Goal: Task Accomplishment & Management: Manage account settings

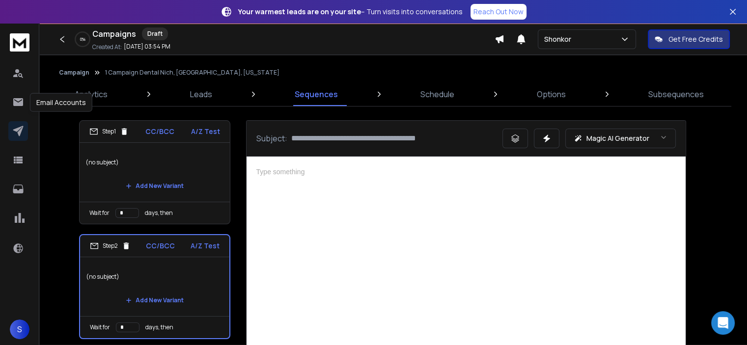
scroll to position [68, 0]
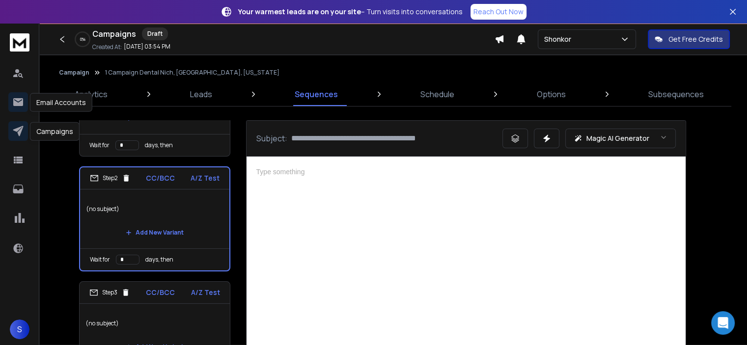
click at [20, 100] on icon at bounding box center [18, 102] width 10 height 8
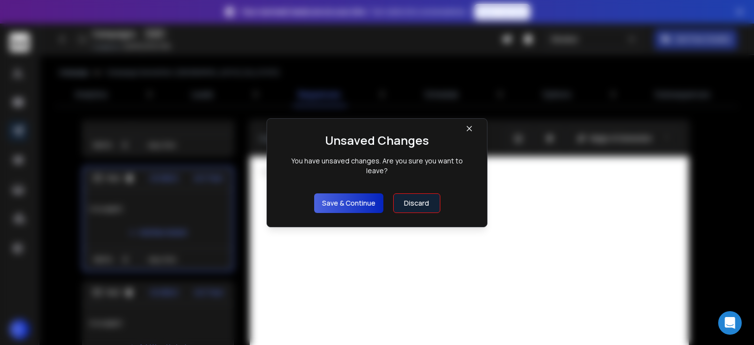
drag, startPoint x: 430, startPoint y: 191, endPoint x: 426, endPoint y: 199, distance: 9.4
click at [426, 199] on button "Discard" at bounding box center [416, 203] width 47 height 20
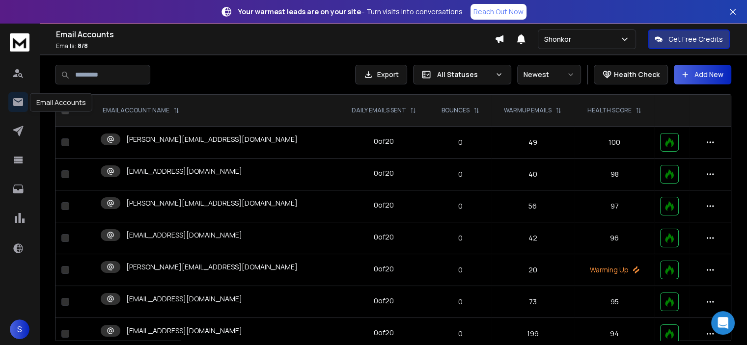
click at [23, 107] on icon at bounding box center [18, 102] width 12 height 12
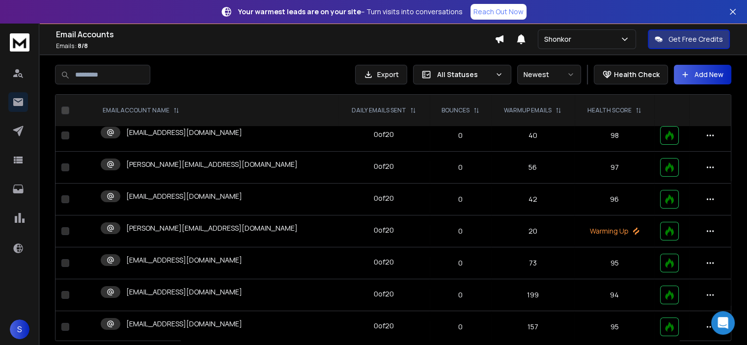
scroll to position [47, 0]
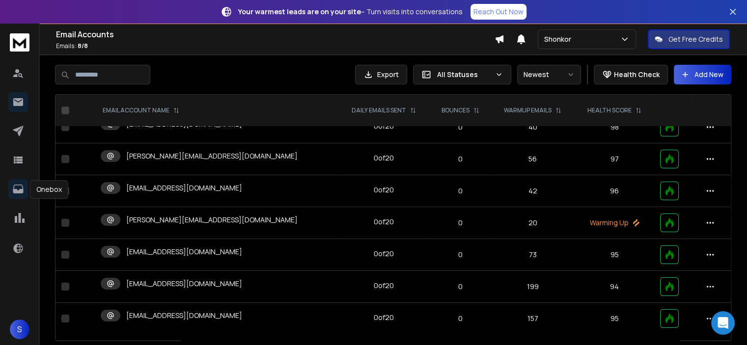
click at [18, 186] on icon at bounding box center [18, 189] width 10 height 9
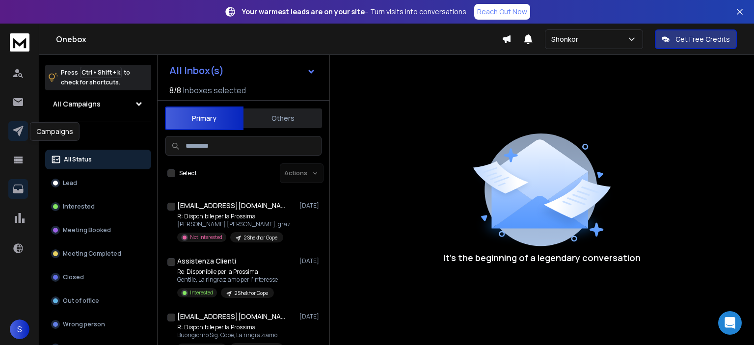
click at [26, 130] on link at bounding box center [18, 131] width 20 height 20
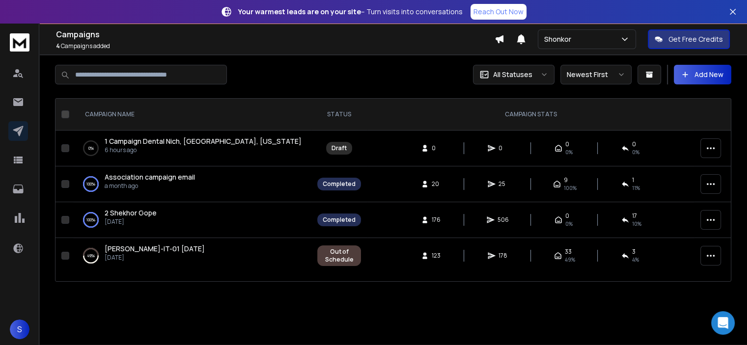
click at [487, 147] on icon at bounding box center [491, 148] width 8 height 7
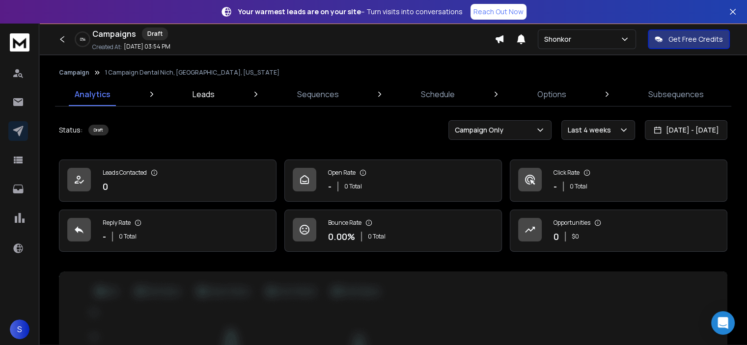
click at [208, 98] on p "Leads" at bounding box center [203, 94] width 22 height 12
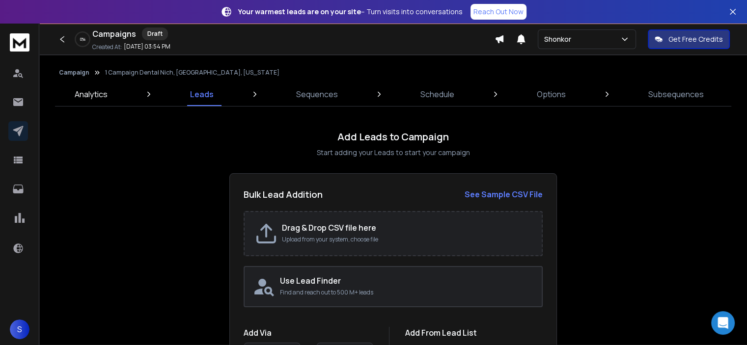
click at [102, 94] on p "Analytics" at bounding box center [91, 94] width 33 height 12
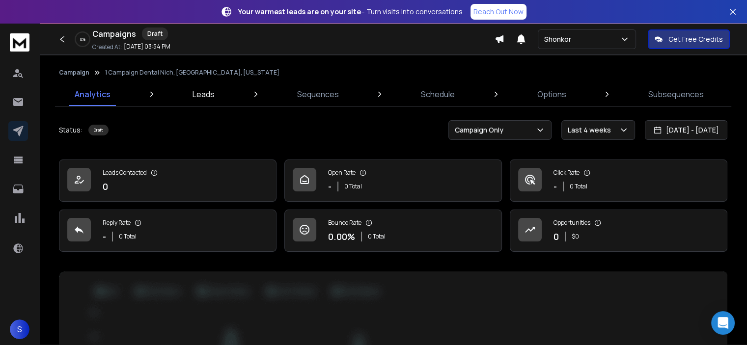
click at [202, 96] on p "Leads" at bounding box center [203, 94] width 22 height 12
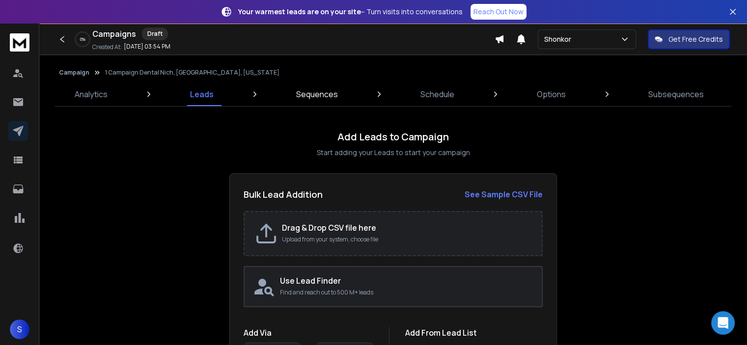
click at [330, 89] on p "Sequences" at bounding box center [317, 94] width 42 height 12
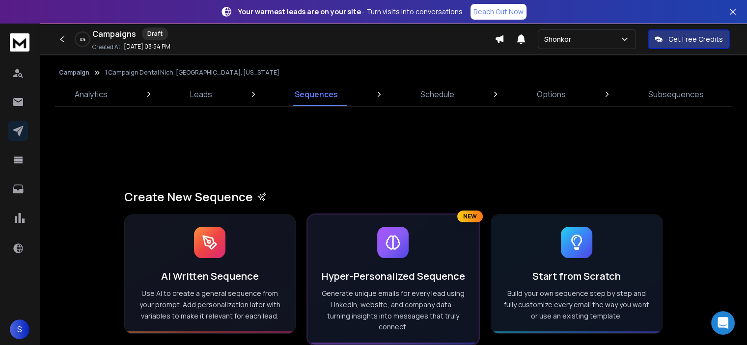
scroll to position [16, 0]
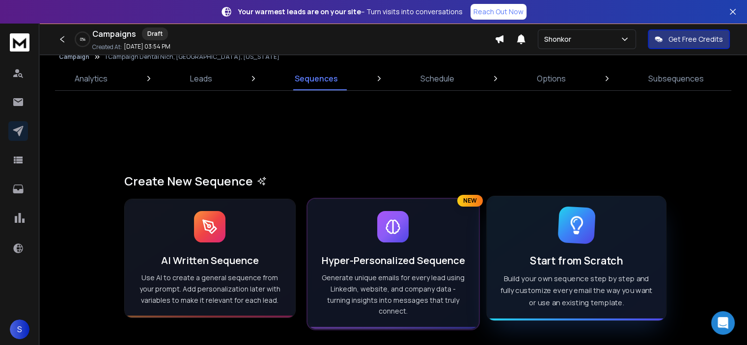
click at [580, 236] on div "button" at bounding box center [576, 225] width 38 height 38
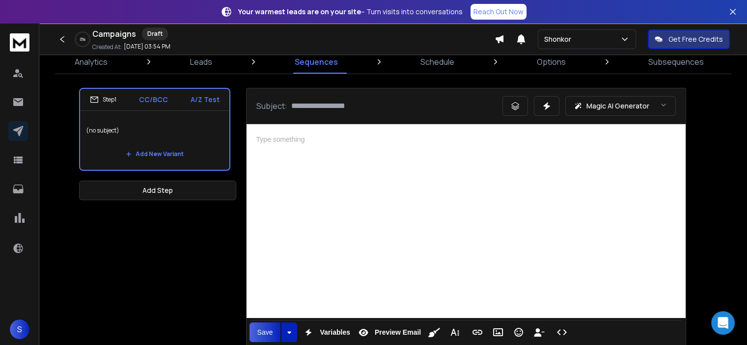
scroll to position [47, 0]
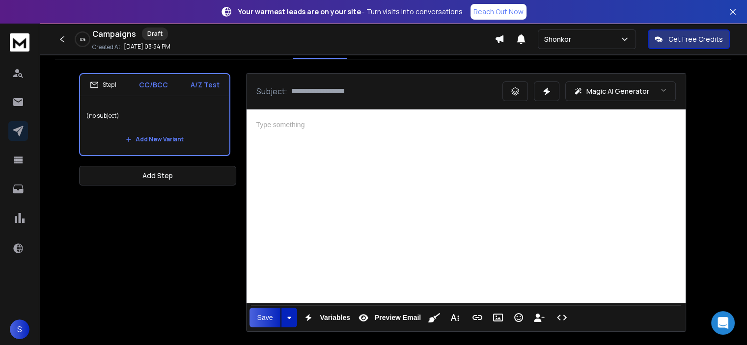
click at [412, 150] on div at bounding box center [465, 206] width 439 height 194
click at [154, 177] on button "Add Step" at bounding box center [157, 176] width 157 height 20
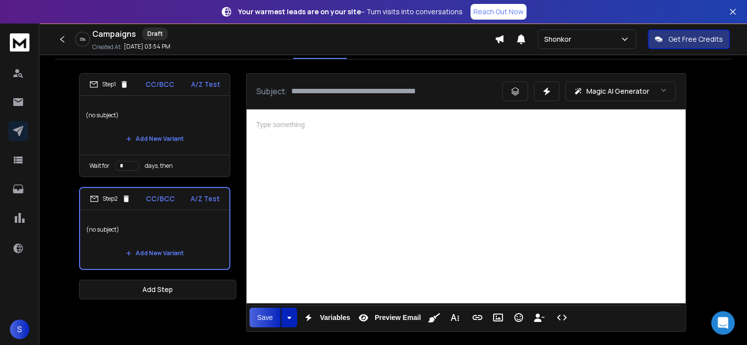
click at [444, 200] on div at bounding box center [465, 206] width 439 height 194
click at [159, 295] on button "Add Step" at bounding box center [157, 290] width 157 height 20
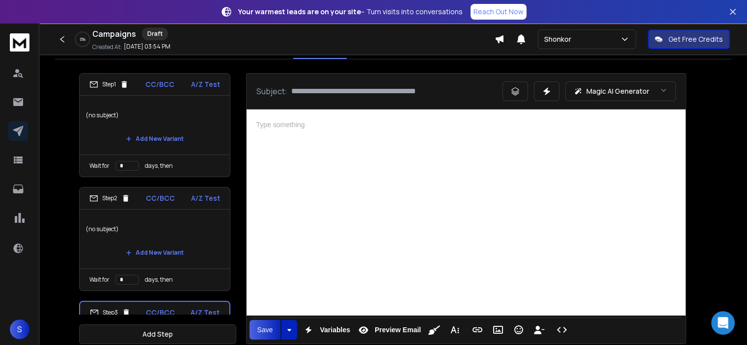
scroll to position [59, 0]
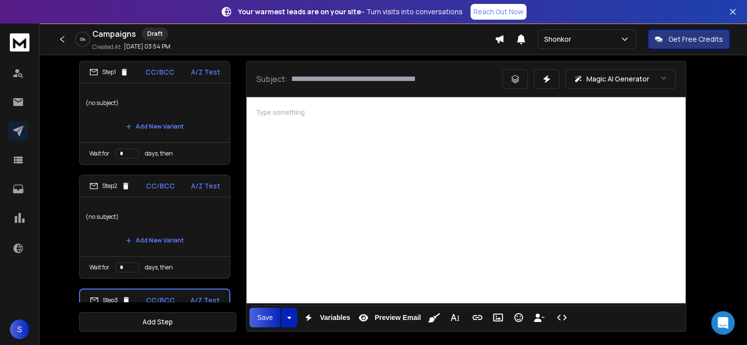
drag, startPoint x: 132, startPoint y: 156, endPoint x: 126, endPoint y: 157, distance: 6.5
click at [126, 157] on input "*" at bounding box center [127, 154] width 24 height 10
click at [155, 201] on div "(no subject) Add New Variant" at bounding box center [155, 226] width 150 height 59
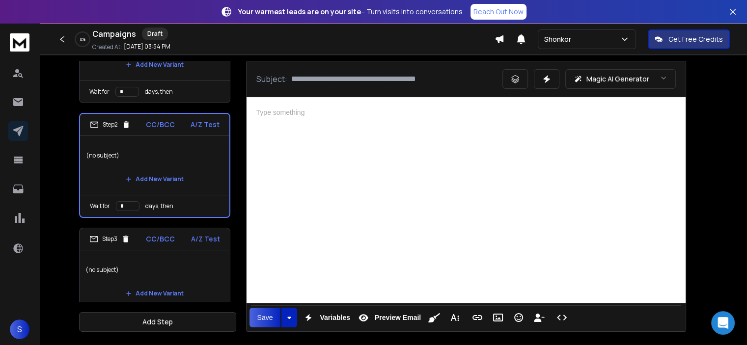
scroll to position [68, 0]
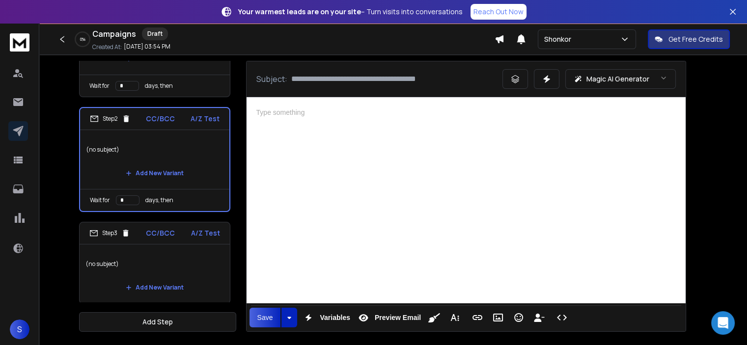
click at [180, 257] on p "(no subject)" at bounding box center [154, 263] width 138 height 27
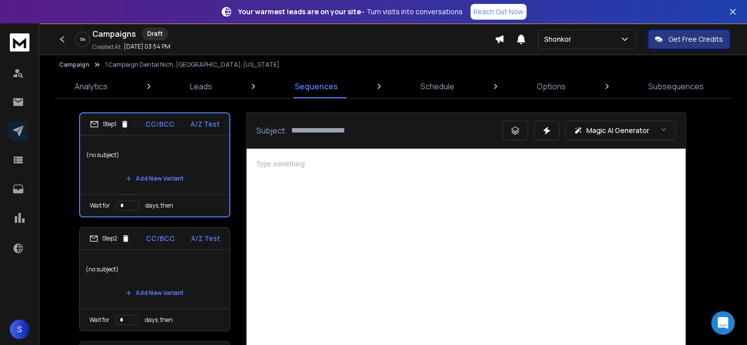
scroll to position [0, 0]
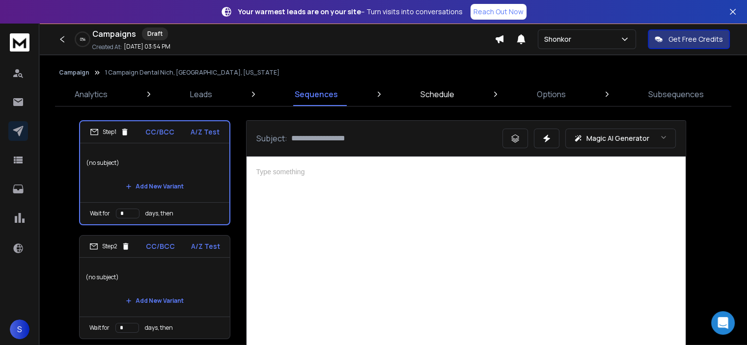
click at [424, 99] on p "Schedule" at bounding box center [437, 94] width 34 height 12
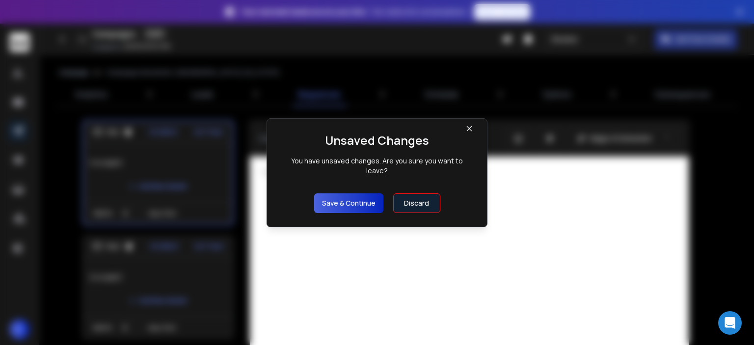
click at [409, 205] on button "Discard" at bounding box center [416, 203] width 47 height 20
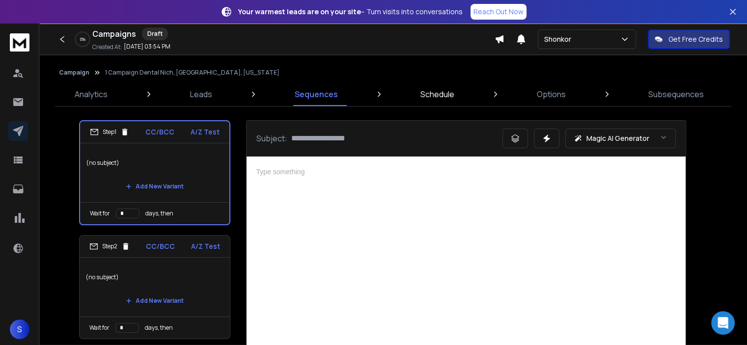
click at [442, 90] on p "Schedule" at bounding box center [437, 94] width 34 height 12
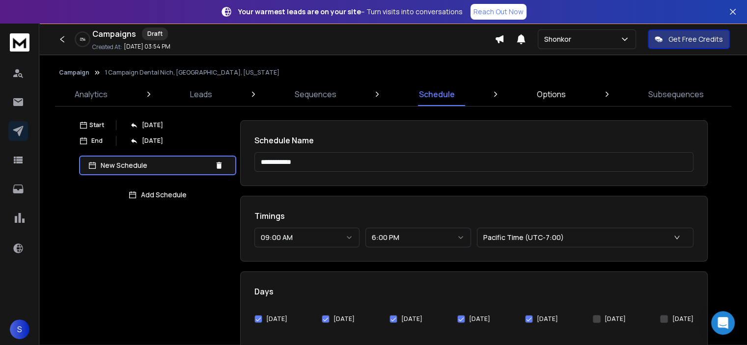
click at [558, 101] on link "Options" at bounding box center [551, 94] width 41 height 24
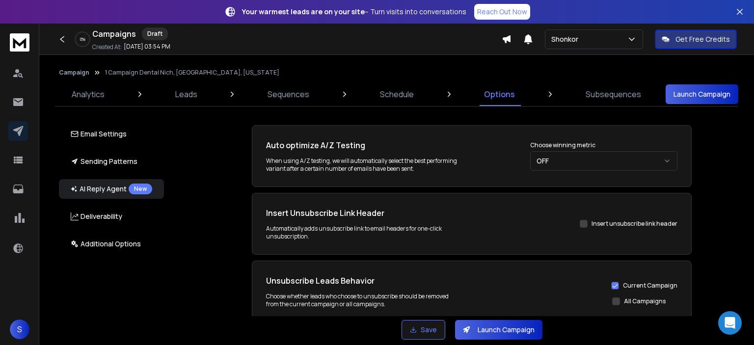
scroll to position [491, 0]
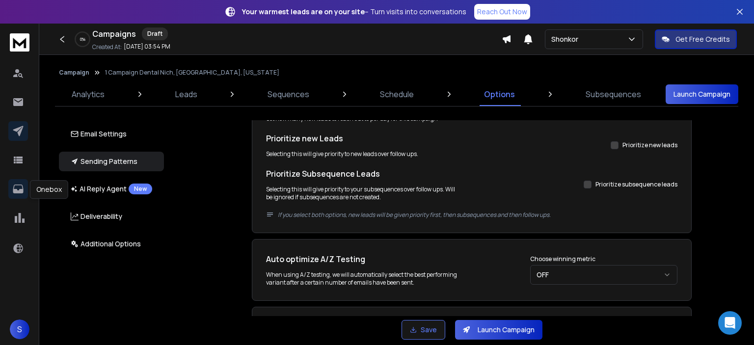
click at [23, 182] on link at bounding box center [18, 189] width 20 height 20
